Goal: Task Accomplishment & Management: Manage account settings

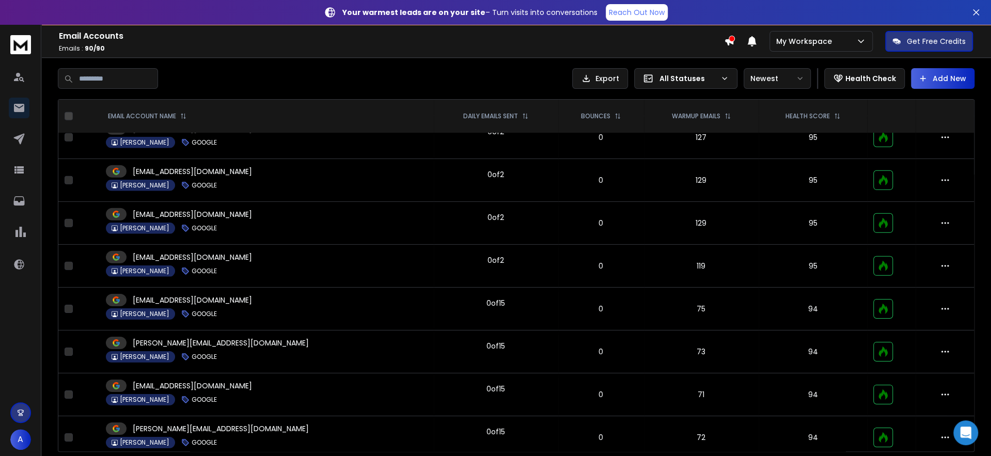
scroll to position [2411, 0]
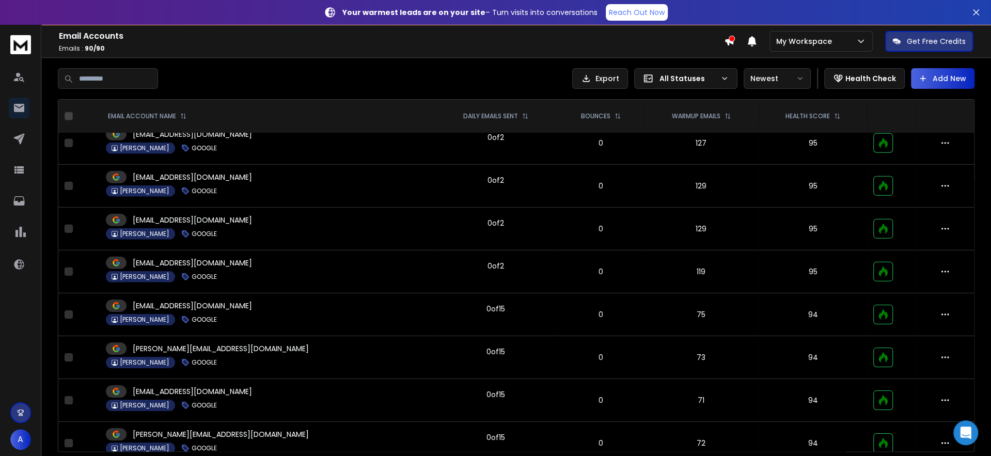
click at [733, 44] on icon at bounding box center [729, 41] width 10 height 10
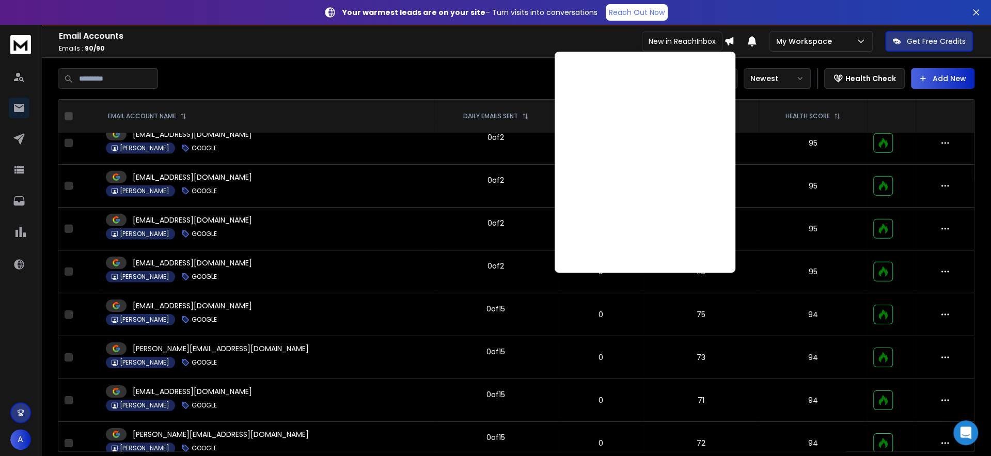
click at [733, 43] on icon at bounding box center [729, 41] width 8 height 8
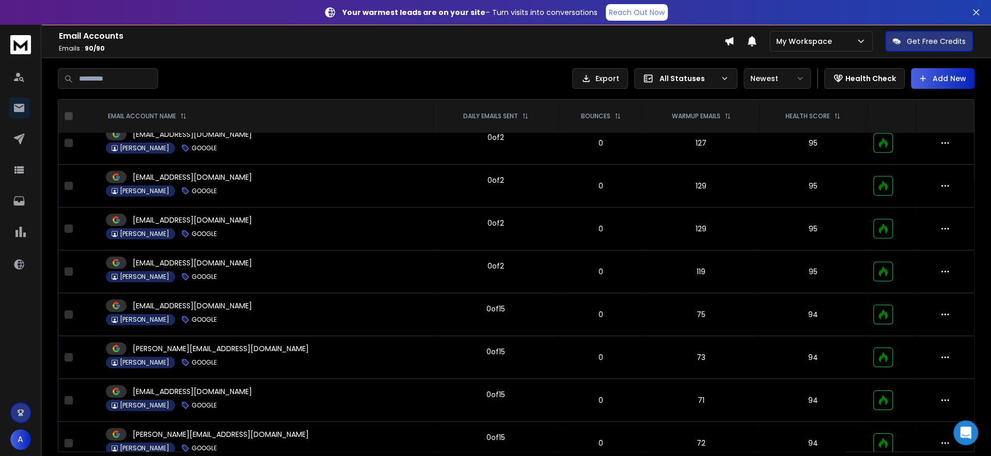
click at [974, 9] on icon at bounding box center [975, 12] width 9 height 9
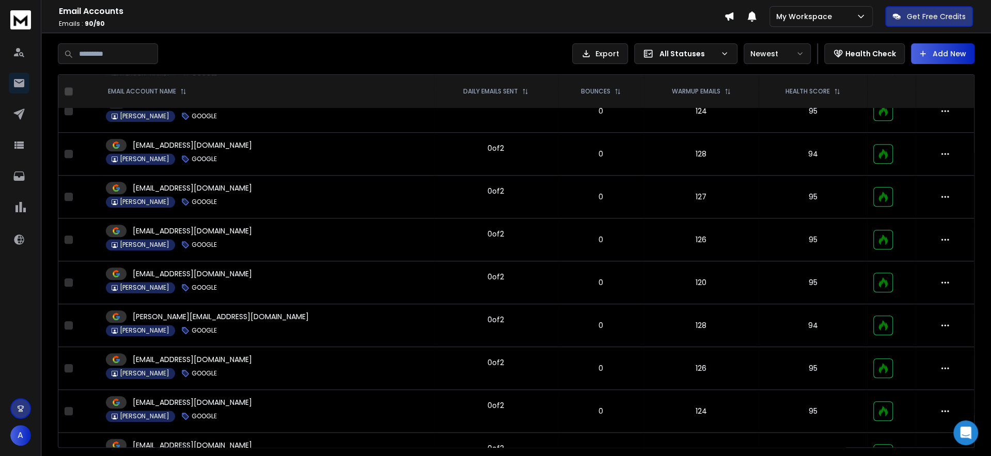
scroll to position [0, 0]
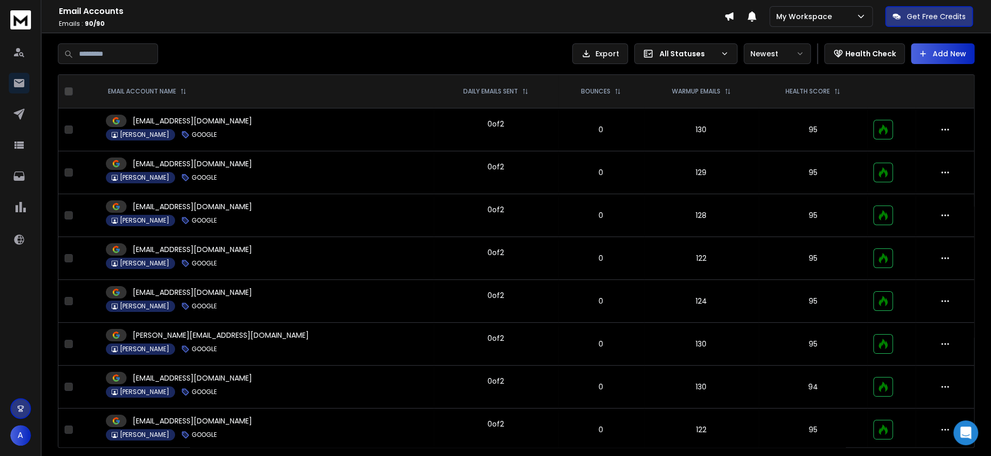
click at [58, 14] on div "Email Accounts Emails : 90 / 90 My Workspace Get Free Credits" at bounding box center [495, 16] width 991 height 33
drag, startPoint x: 58, startPoint y: 14, endPoint x: 120, endPoint y: 24, distance: 62.7
click at [120, 24] on div "Email Accounts Emails : 90 / 90 My Workspace Get Free Credits" at bounding box center [495, 16] width 991 height 33
click at [120, 24] on p "Emails : 90 / 90" at bounding box center [391, 24] width 665 height 8
drag, startPoint x: 120, startPoint y: 24, endPoint x: 62, endPoint y: 14, distance: 58.1
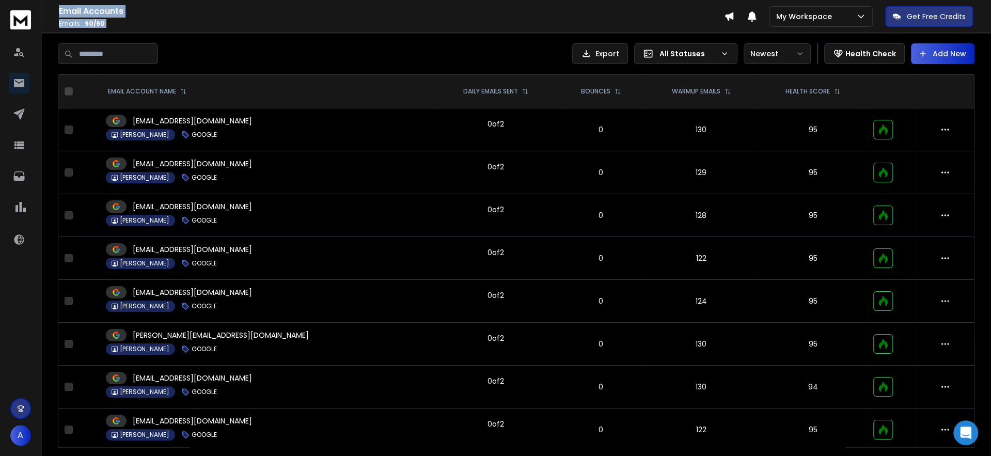
click at [62, 15] on div "Email Accounts Emails : 90 / 90" at bounding box center [391, 16] width 665 height 23
click at [61, 13] on h1 "Email Accounts" at bounding box center [391, 11] width 665 height 12
drag, startPoint x: 61, startPoint y: 13, endPoint x: 93, endPoint y: 11, distance: 31.6
click at [93, 11] on h1 "Email Accounts" at bounding box center [391, 11] width 665 height 12
click at [105, 26] on p "Emails : 90 / 90" at bounding box center [391, 24] width 665 height 8
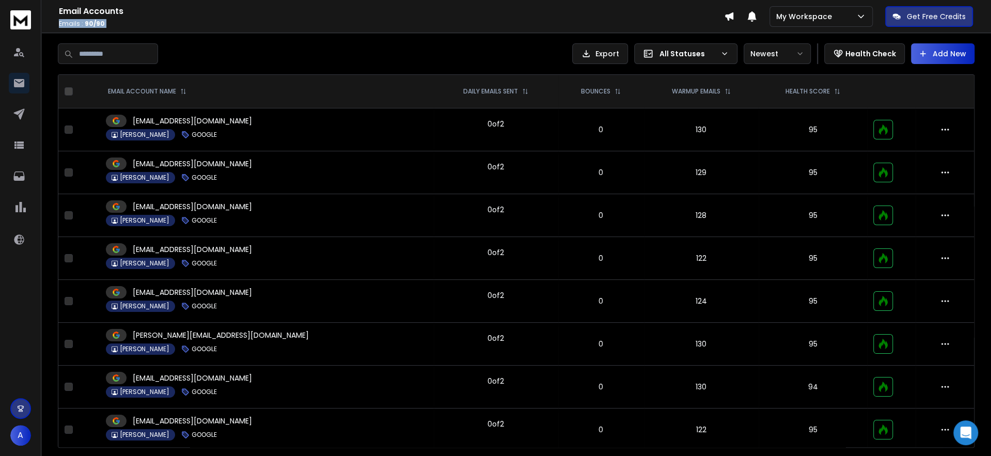
drag, startPoint x: 105, startPoint y: 26, endPoint x: 63, endPoint y: 21, distance: 41.7
click at [63, 21] on p "Emails : 90 / 90" at bounding box center [391, 24] width 665 height 8
click at [56, 12] on div "Email Accounts Emails : 90 / 90 My Workspace Get Free Credits" at bounding box center [495, 16] width 991 height 33
drag, startPoint x: 56, startPoint y: 12, endPoint x: 112, endPoint y: 21, distance: 56.5
click at [112, 21] on div "Email Accounts Emails : 90 / 90 My Workspace Get Free Credits" at bounding box center [495, 16] width 991 height 33
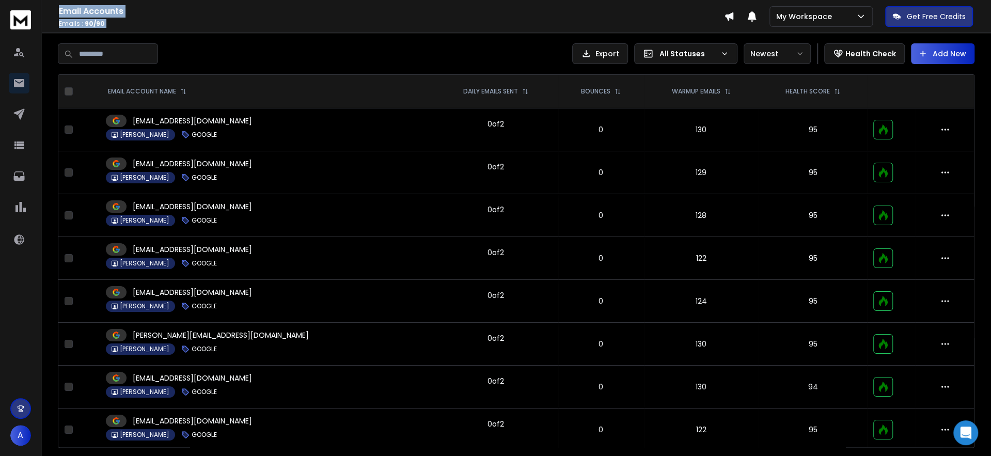
click at [112, 21] on p "Emails : 90 / 90" at bounding box center [391, 24] width 665 height 8
click at [19, 116] on icon at bounding box center [18, 113] width 11 height 11
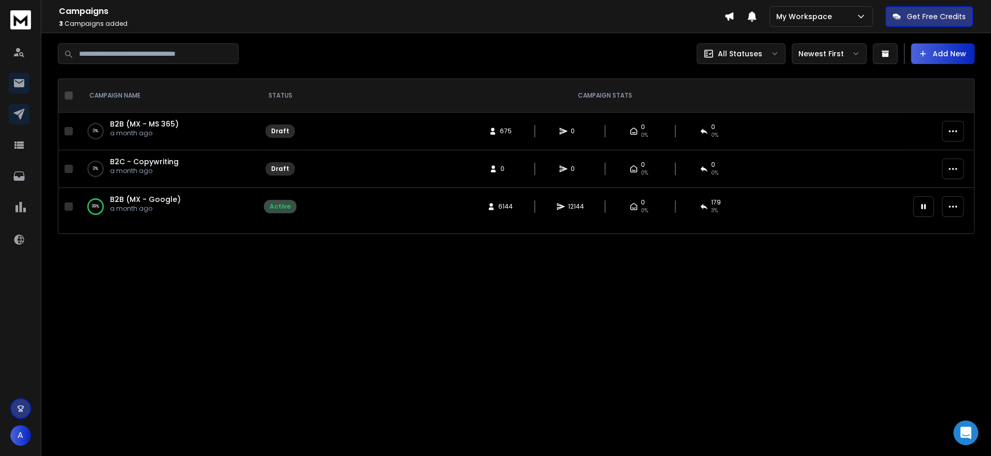
click at [28, 81] on link at bounding box center [19, 83] width 21 height 21
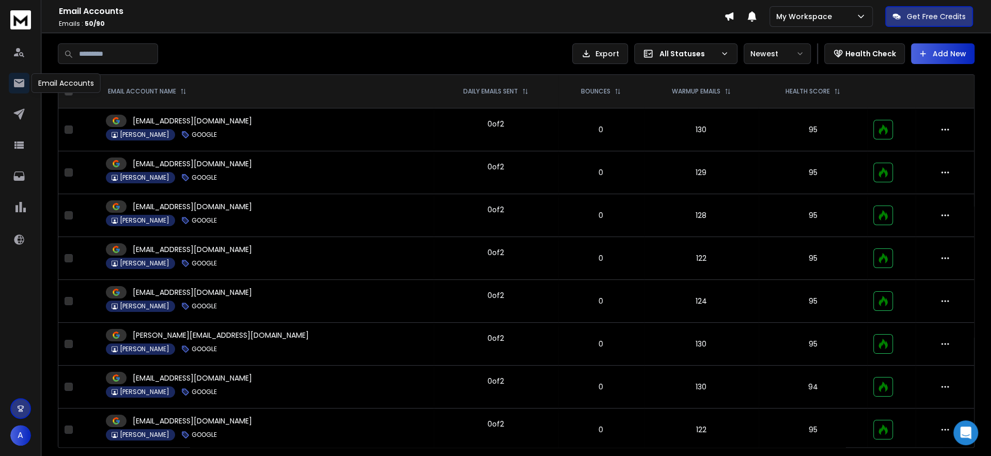
click at [940, 56] on button "Add New" at bounding box center [942, 53] width 63 height 21
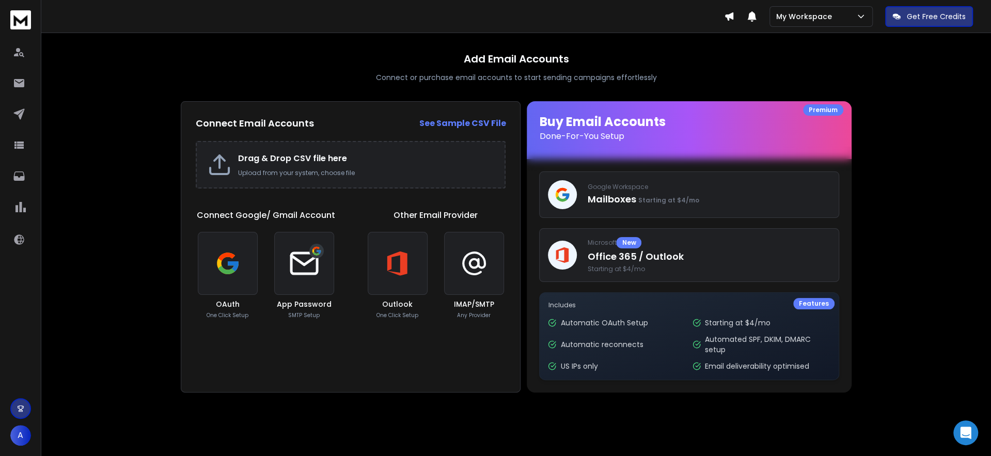
click at [609, 200] on p "Mailboxes Starting at $4/mo" at bounding box center [708, 199] width 243 height 14
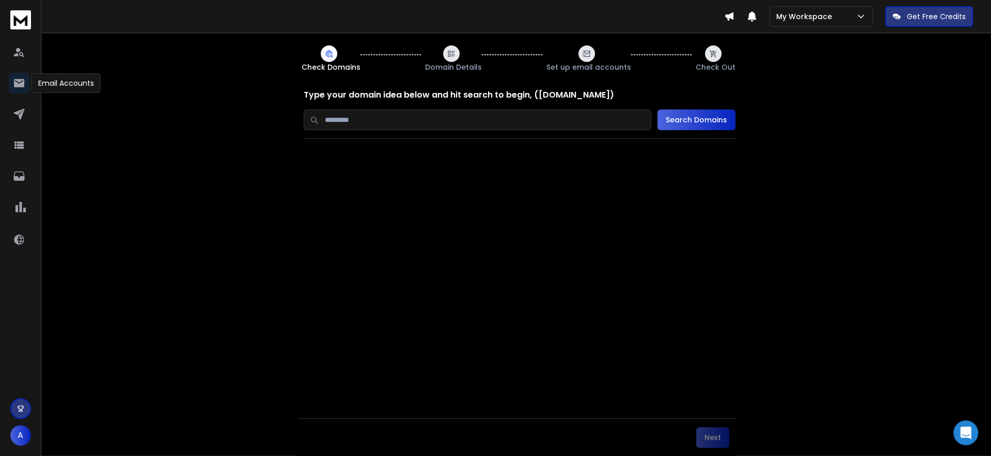
click at [19, 79] on icon at bounding box center [19, 83] width 10 height 8
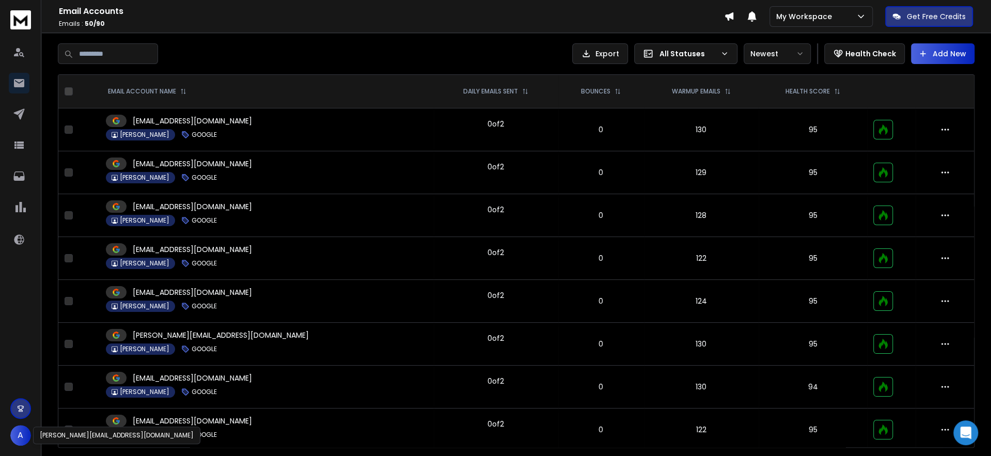
click at [20, 436] on span "A" at bounding box center [20, 435] width 21 height 21
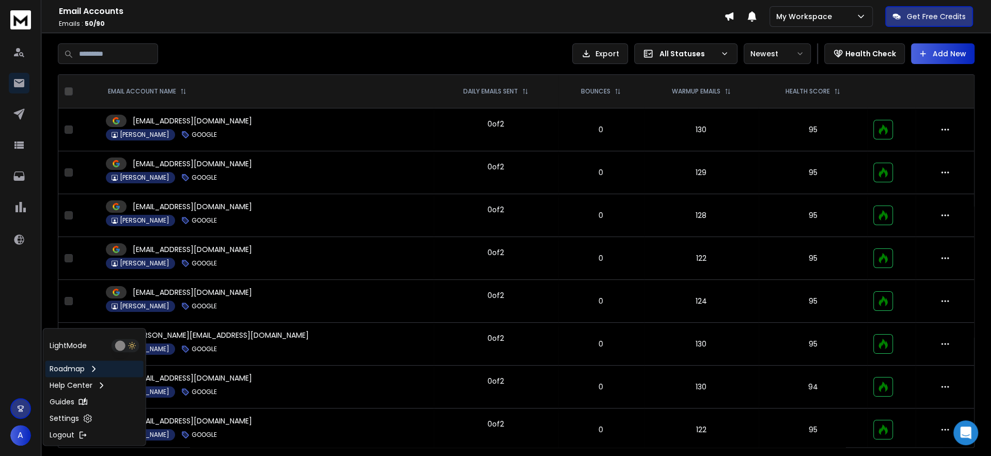
click at [57, 237] on div "Export All Statuses Newest Health Check Add New EMAIL ACCOUNT NAME DAILY EMAILS…" at bounding box center [515, 245] width 949 height 425
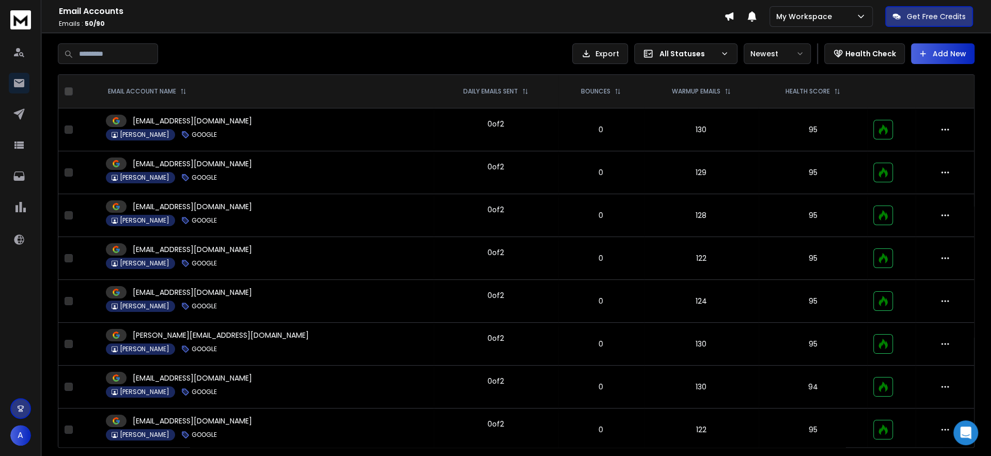
click at [229, 48] on div at bounding box center [312, 53] width 508 height 21
